Goal: Task Accomplishment & Management: Manage account settings

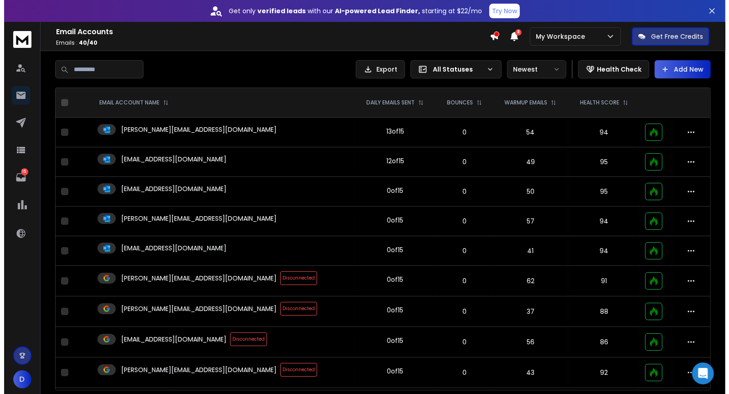
scroll to position [925, 0]
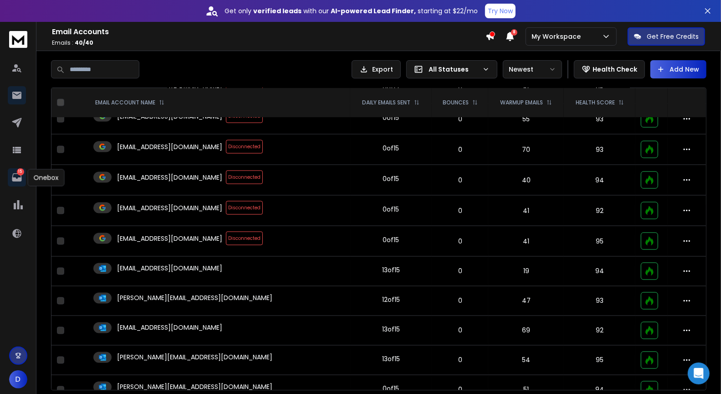
click at [11, 178] on icon at bounding box center [16, 177] width 11 height 11
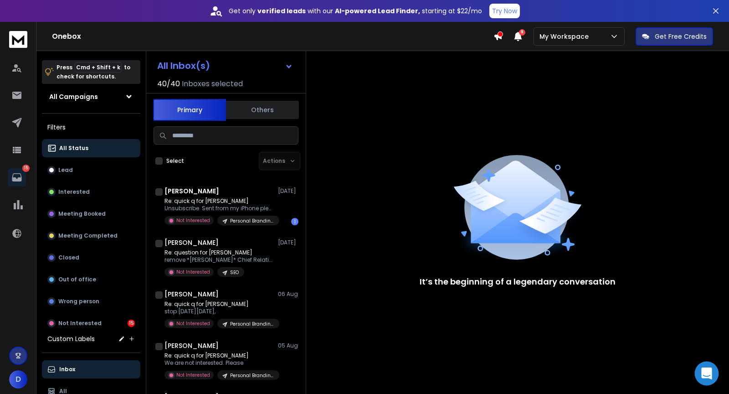
click at [702, 375] on icon "Open Intercom Messenger" at bounding box center [706, 373] width 10 height 12
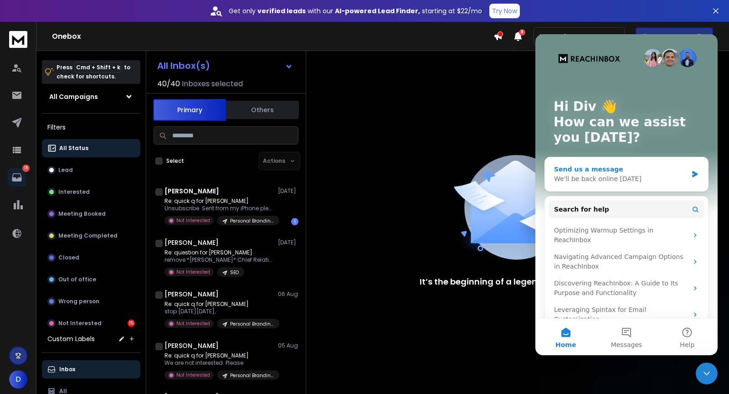
click at [603, 167] on div "Send us a message" at bounding box center [620, 169] width 133 height 10
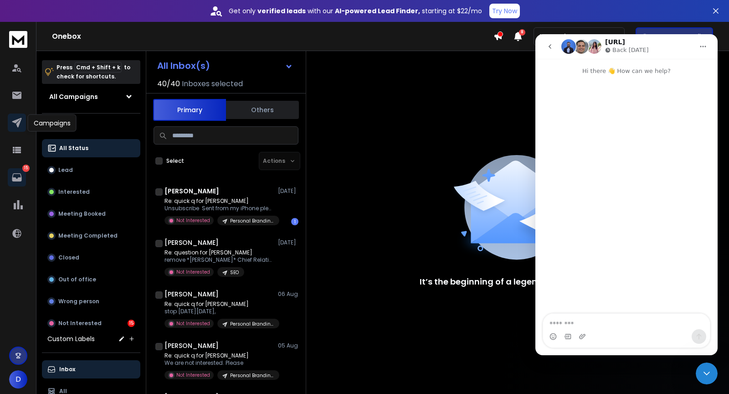
click at [11, 123] on icon at bounding box center [16, 122] width 11 height 11
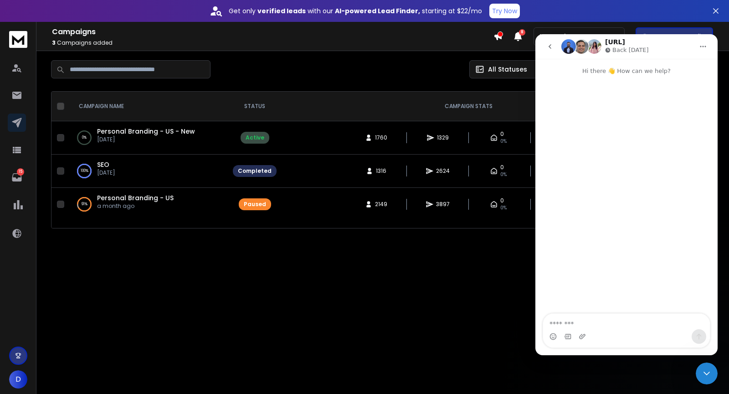
click at [466, 111] on th "CAMPAIGN STATS" at bounding box center [468, 107] width 373 height 30
click at [368, 97] on th "CAMPAIGN STATS" at bounding box center [468, 107] width 373 height 30
click at [706, 379] on div "Close Intercom Messenger" at bounding box center [707, 373] width 22 height 22
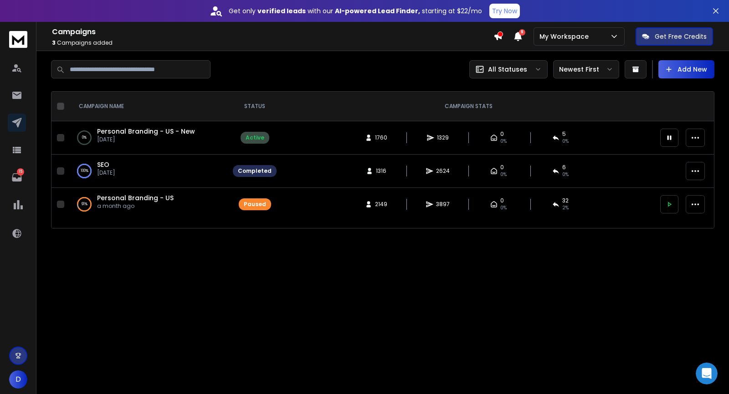
click at [670, 140] on icon at bounding box center [669, 137] width 8 height 8
click at [22, 97] on icon at bounding box center [16, 95] width 11 height 11
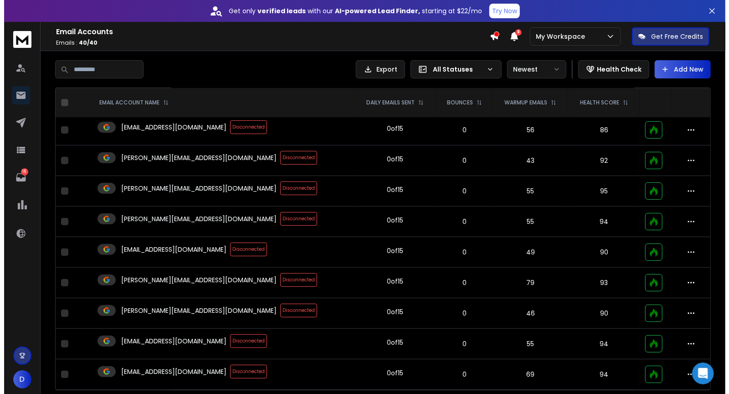
scroll to position [230, 0]
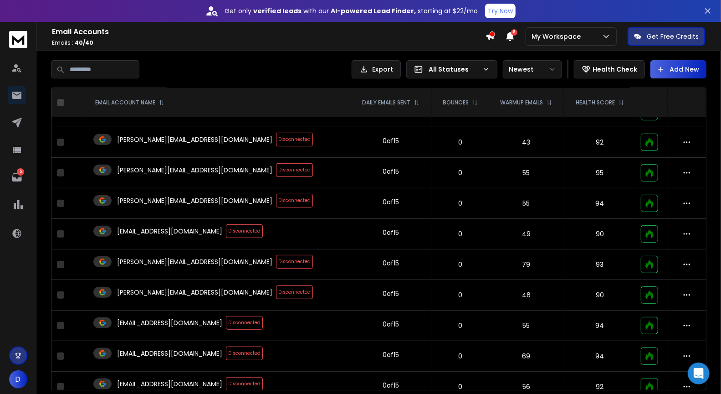
click at [276, 135] on span "Disconnected" at bounding box center [294, 140] width 37 height 14
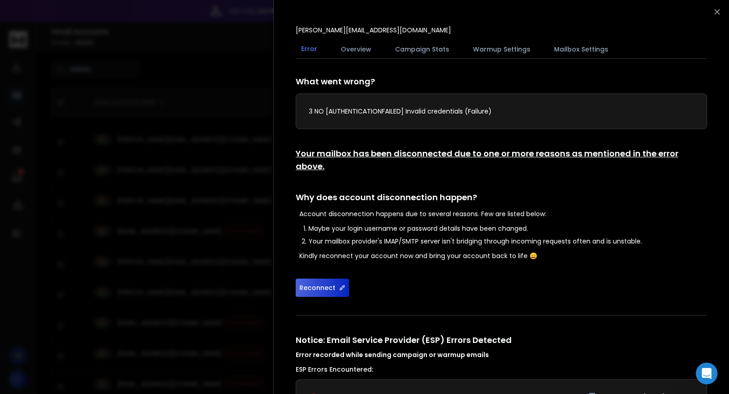
click at [334, 278] on button "Reconnect" at bounding box center [322, 287] width 53 height 18
